Goal: Task Accomplishment & Management: Use online tool/utility

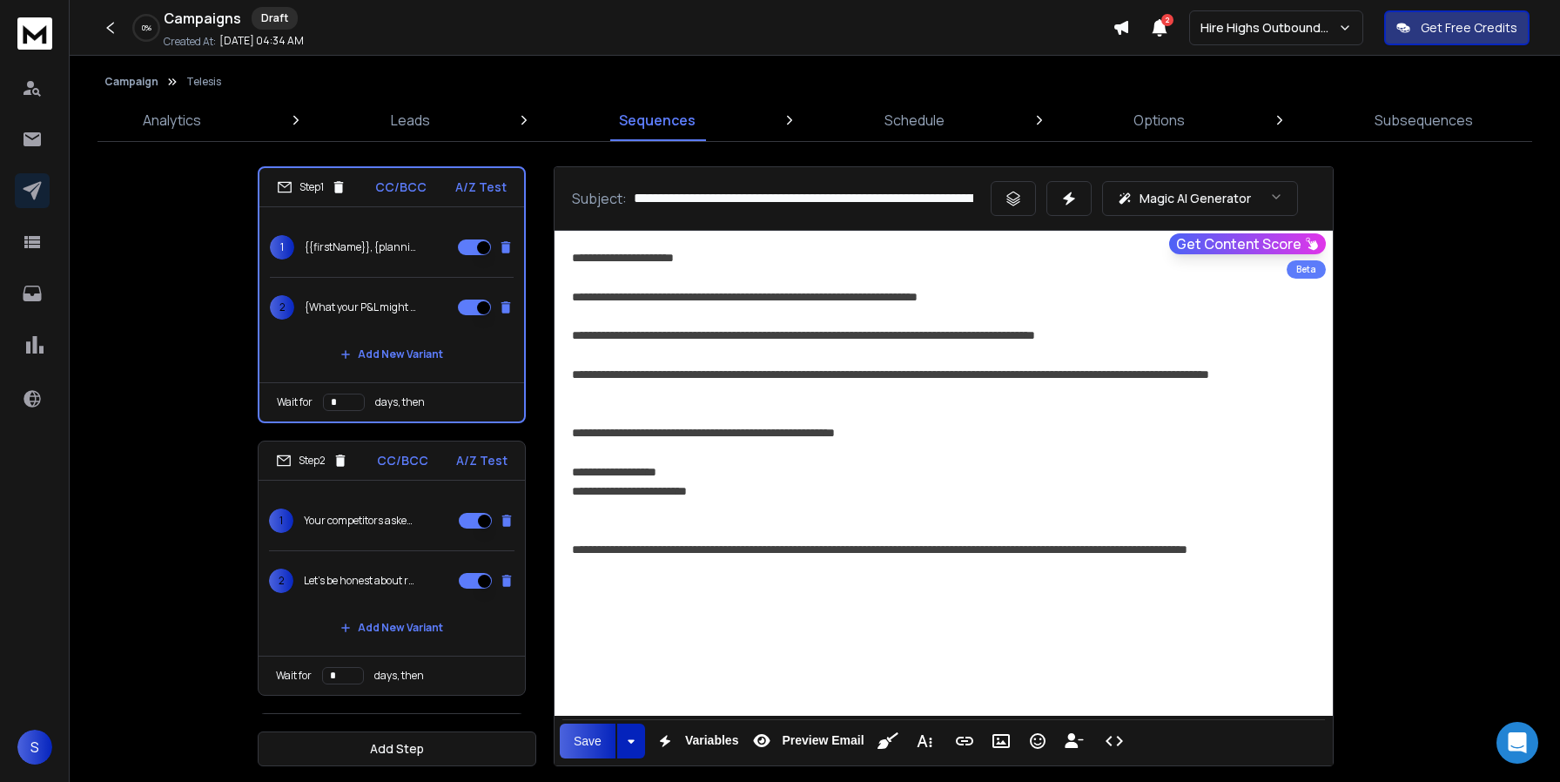
scroll to position [13, 0]
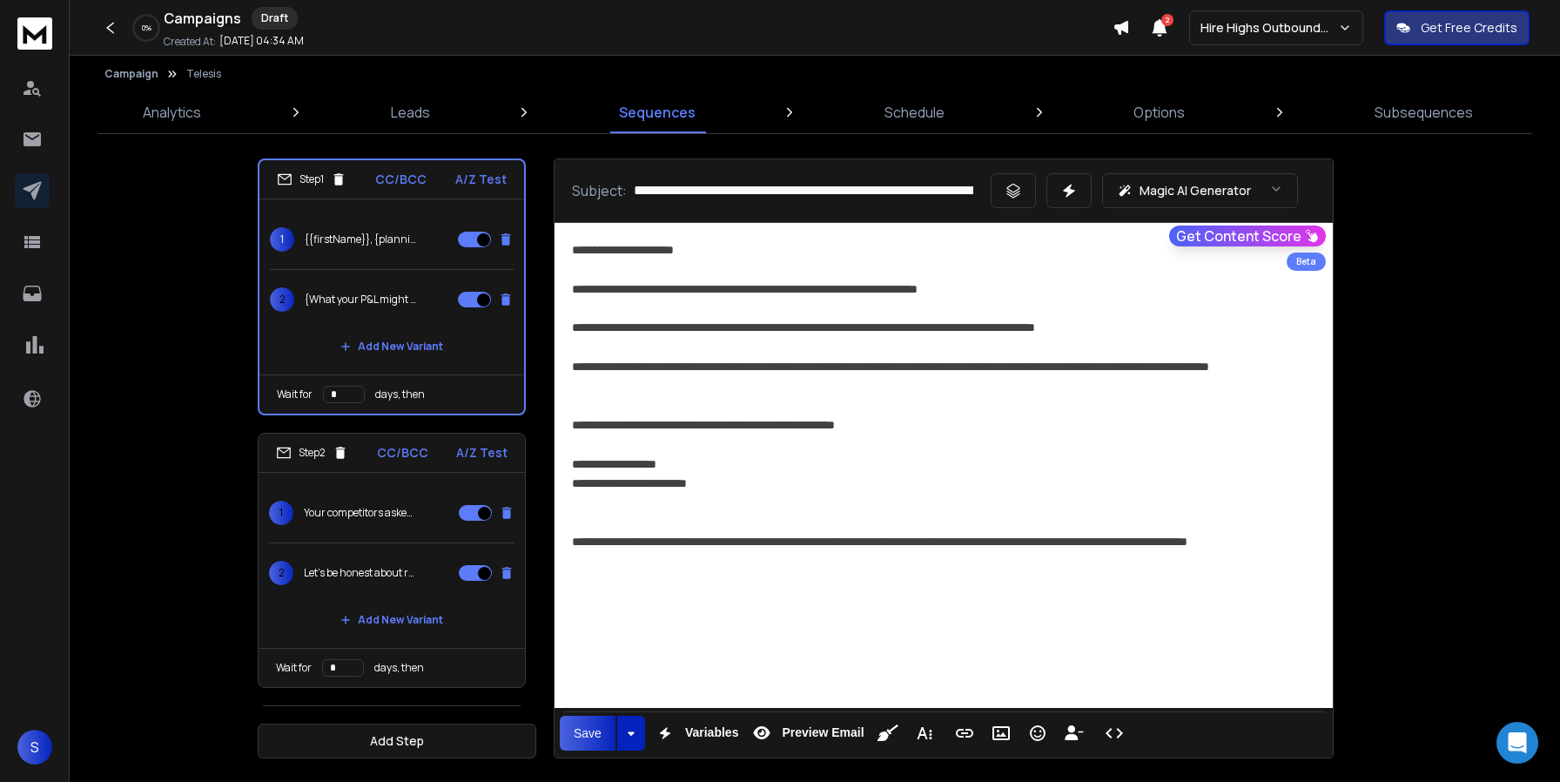
click at [367, 468] on div "Step 2 CC/BCC A/Z Test" at bounding box center [392, 453] width 266 height 39
type input "**********"
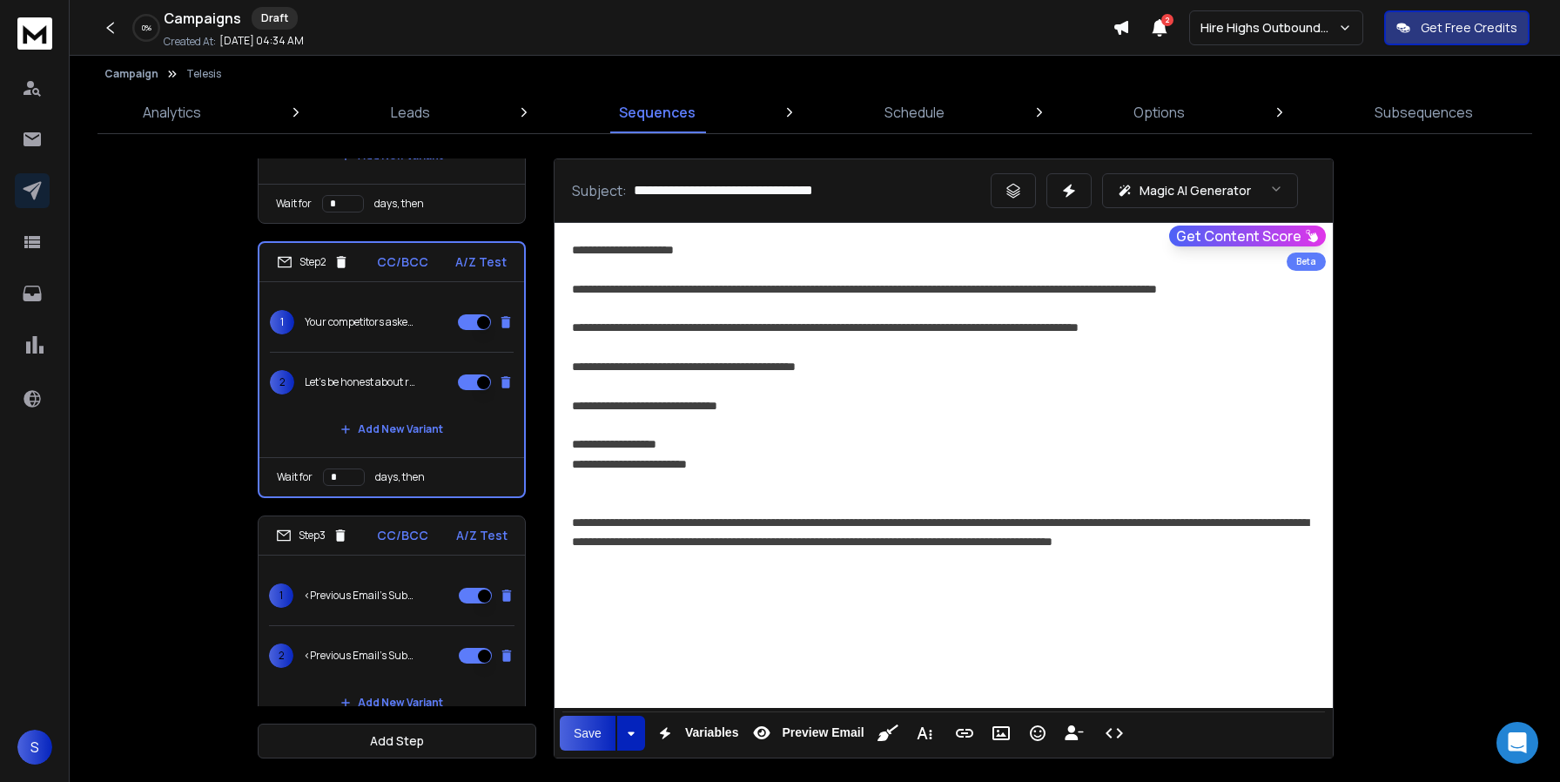
scroll to position [215, 0]
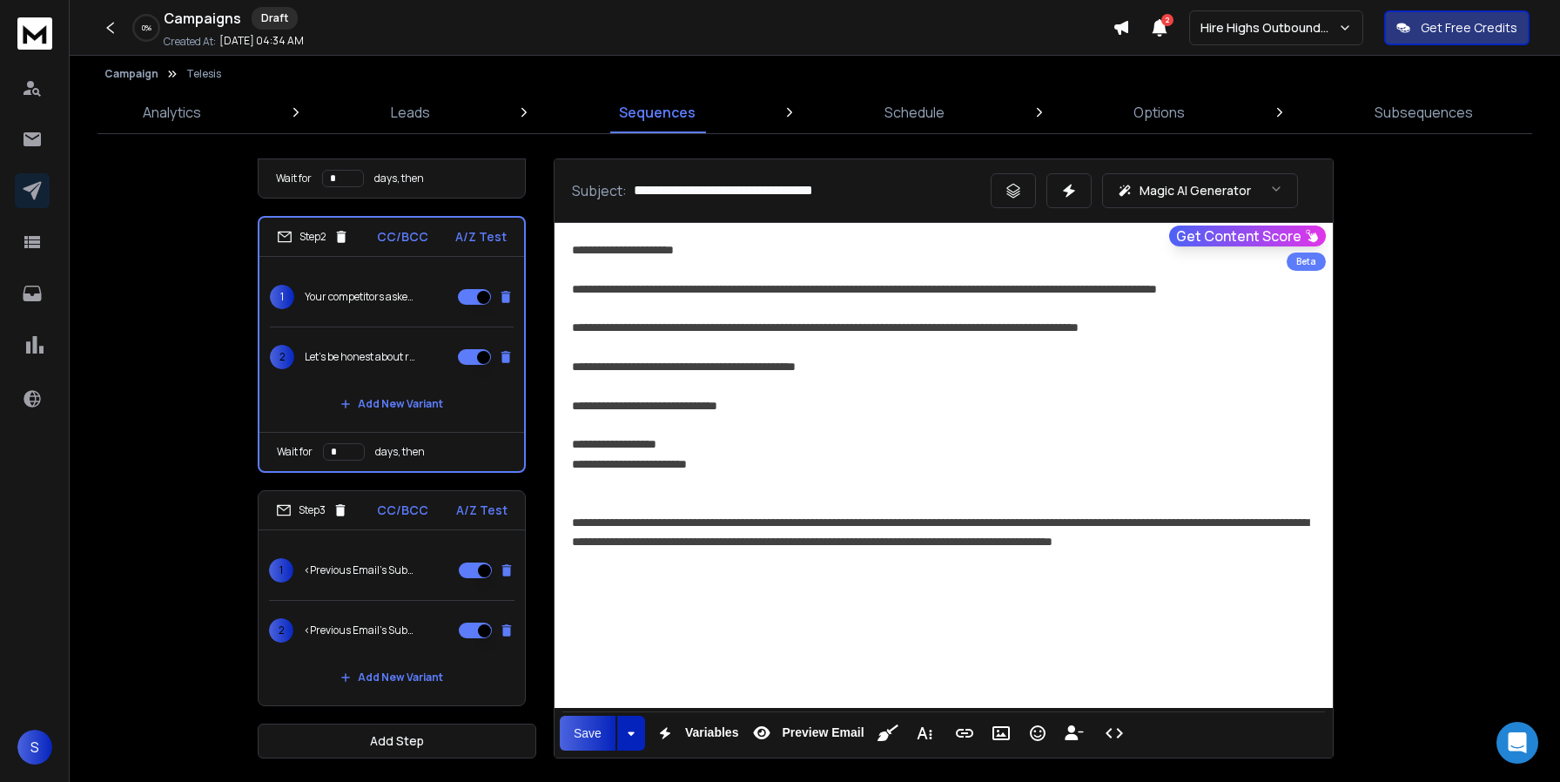
click at [361, 499] on div "Step 3 CC/BCC A/Z Test" at bounding box center [392, 510] width 266 height 39
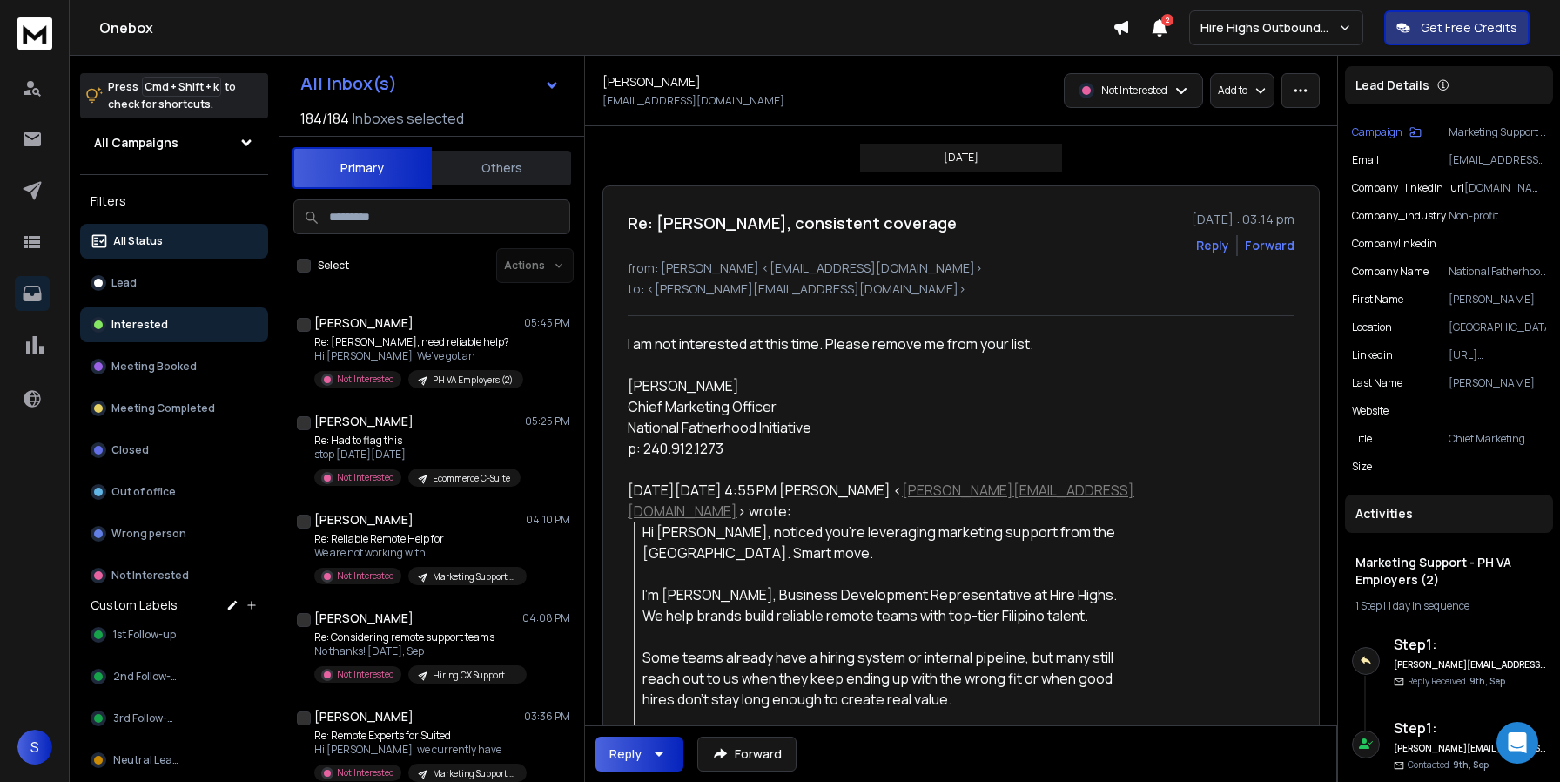
scroll to position [10, 0]
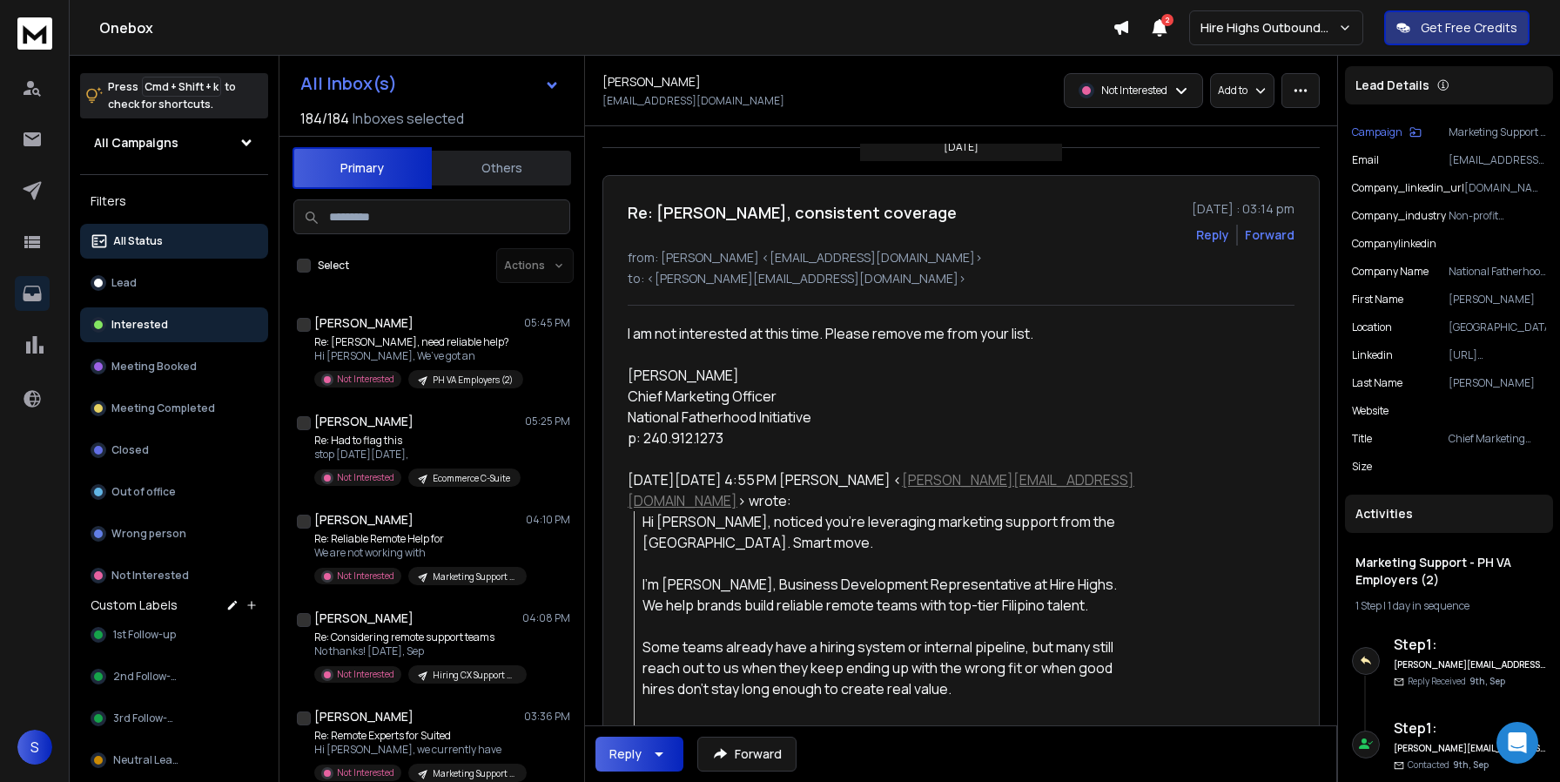
click at [161, 318] on p "Interested" at bounding box center [139, 325] width 57 height 14
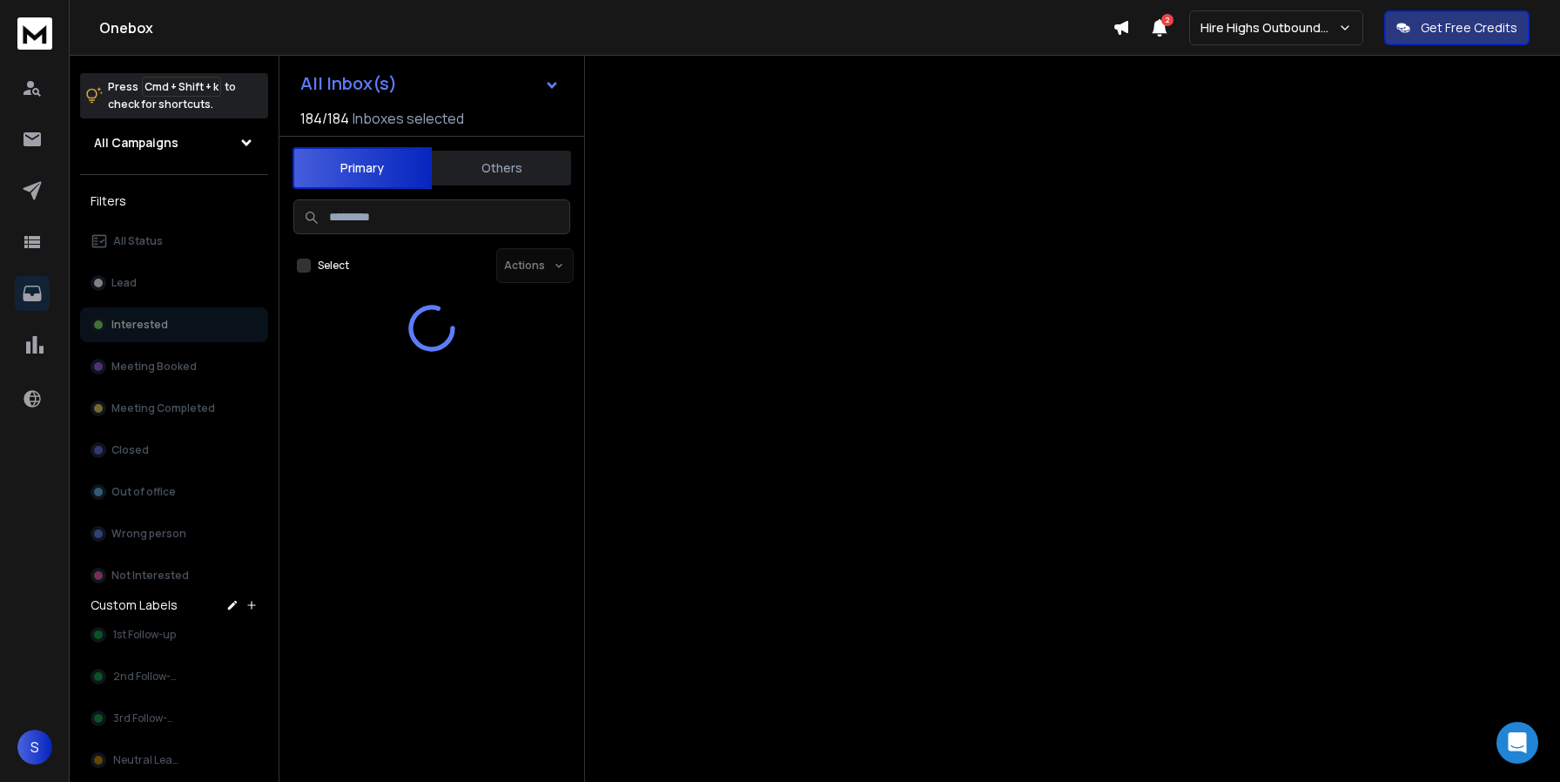
scroll to position [0, 0]
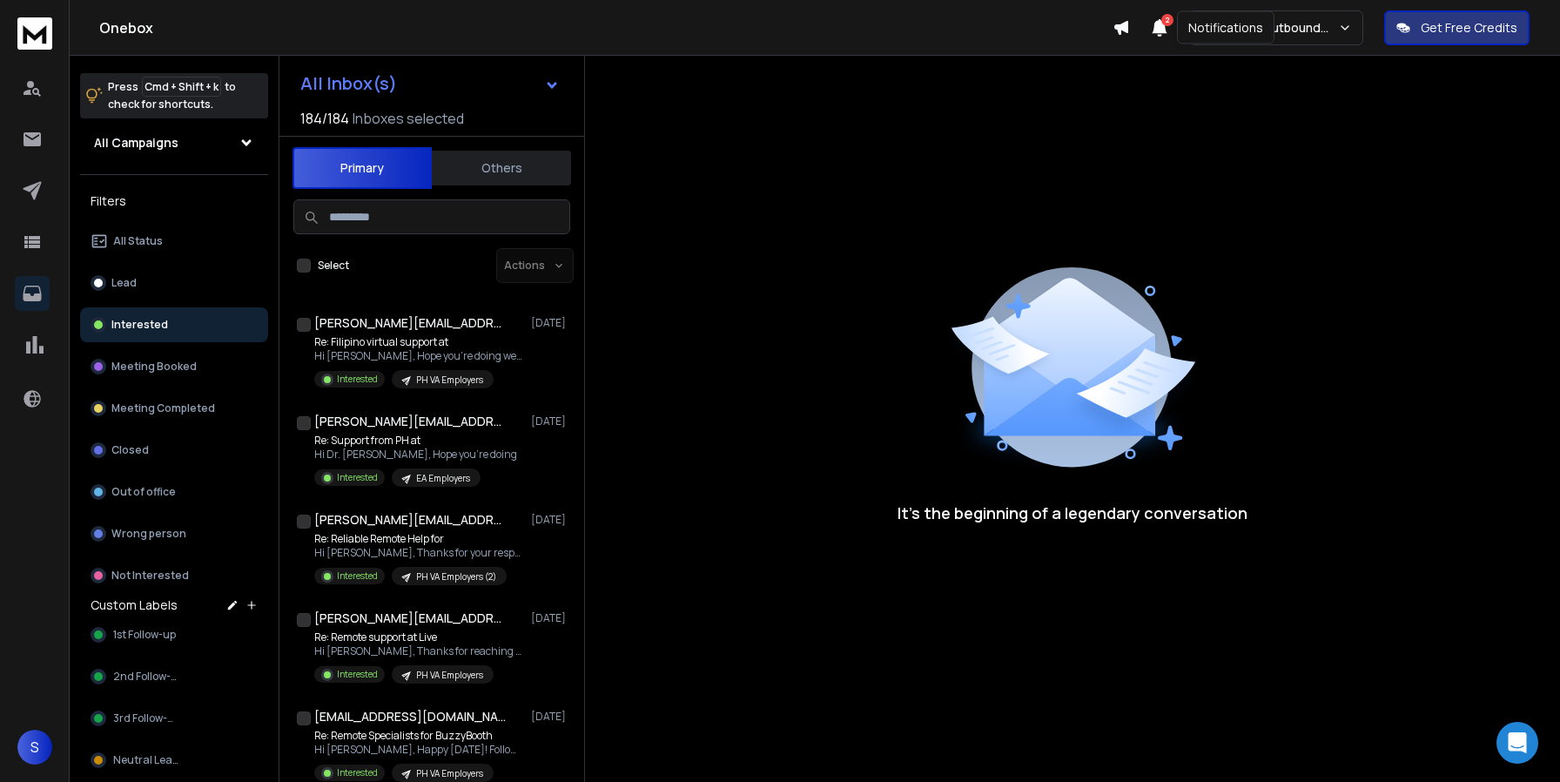
click at [1165, 24] on icon at bounding box center [1160, 26] width 16 height 17
